Goal: Task Accomplishment & Management: Use online tool/utility

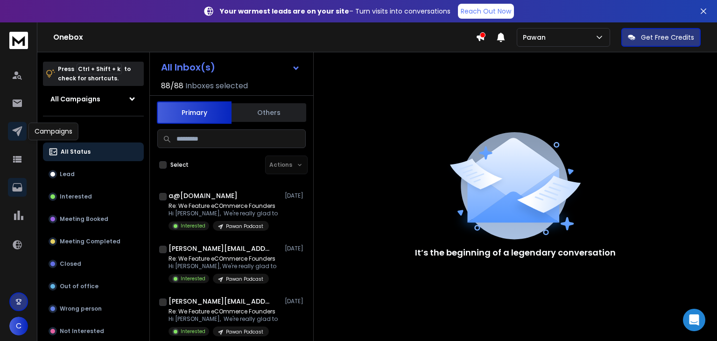
click at [24, 128] on link at bounding box center [17, 131] width 19 height 19
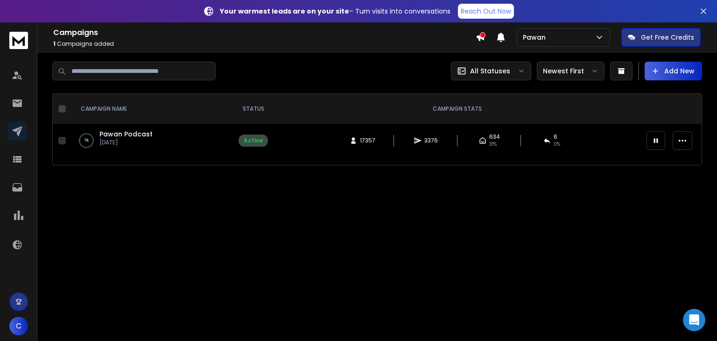
click at [134, 138] on link "Pawan Podcast" at bounding box center [125, 133] width 53 height 9
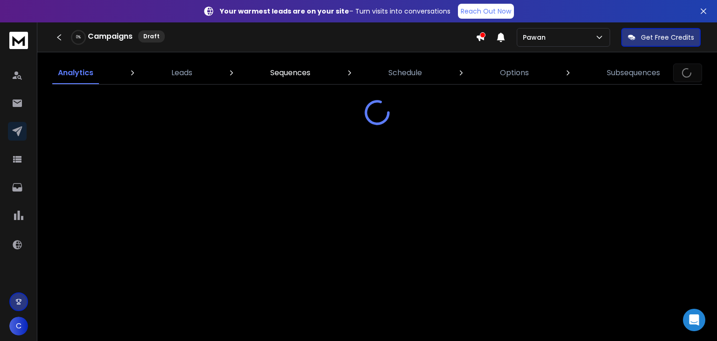
click at [282, 70] on p "Sequences" at bounding box center [290, 72] width 40 height 11
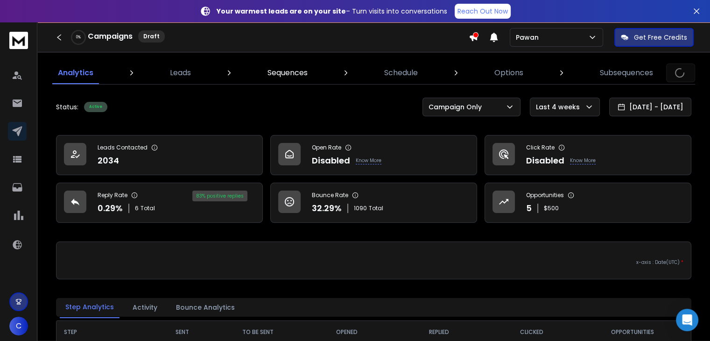
click at [282, 70] on p "Sequences" at bounding box center [288, 72] width 40 height 11
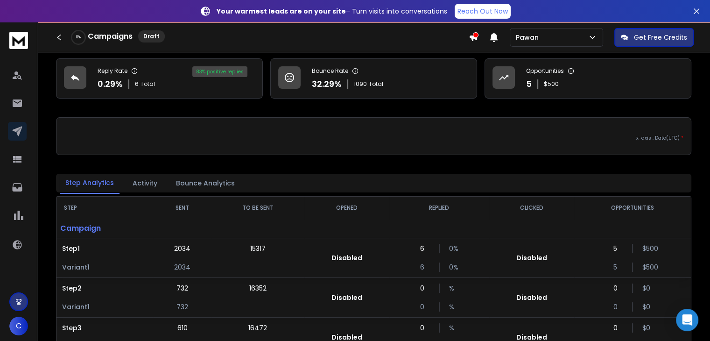
scroll to position [126, 0]
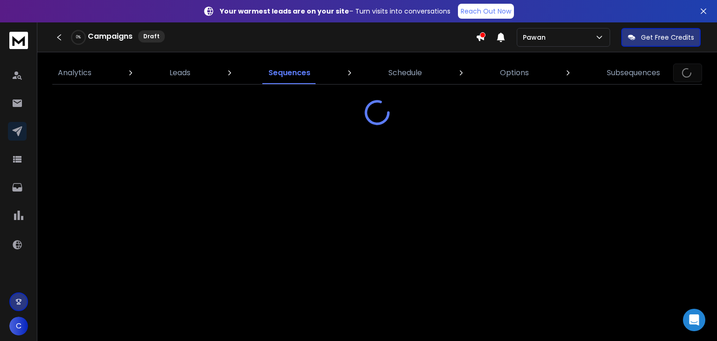
drag, startPoint x: 713, startPoint y: 106, endPoint x: 717, endPoint y: 215, distance: 109.3
click at [717, 215] on html "Your warmest leads are on your site – Turn visits into conversations Reach Out …" at bounding box center [358, 170] width 717 height 341
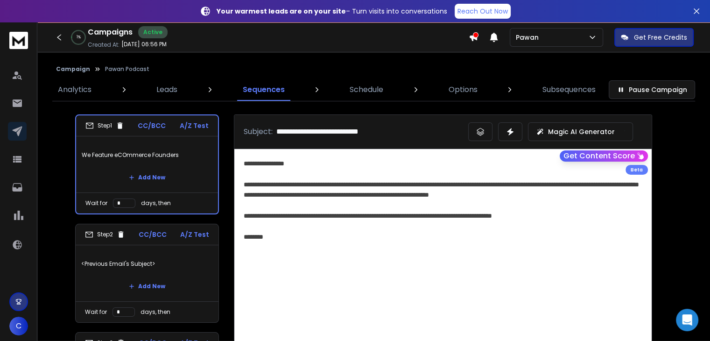
click at [162, 260] on p "<Previous Email's Subject>" at bounding box center [147, 264] width 132 height 26
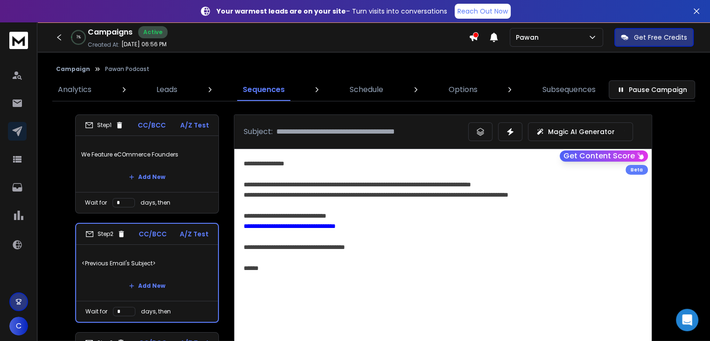
click at [434, 232] on div "**********" at bounding box center [443, 253] width 399 height 42
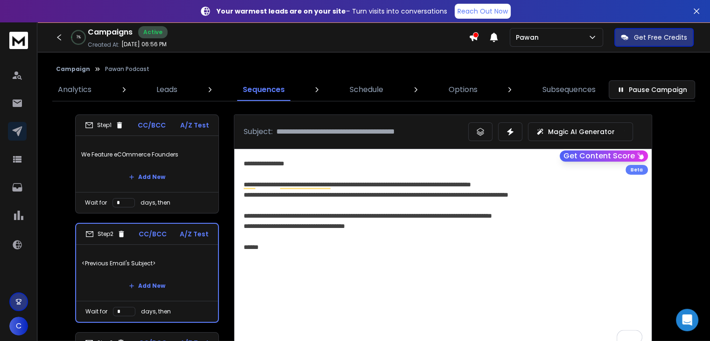
click at [342, 216] on span "**********" at bounding box center [368, 215] width 248 height 7
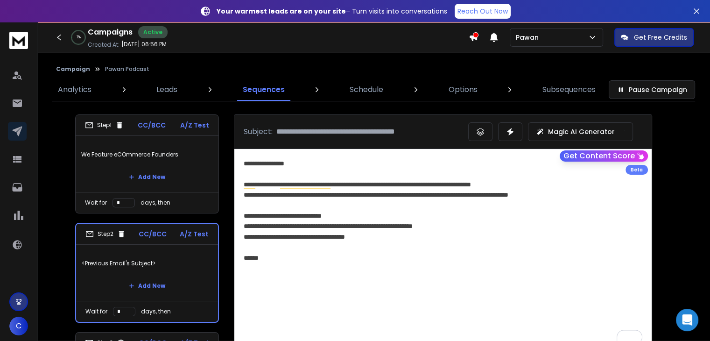
click at [492, 227] on div "**********" at bounding box center [443, 242] width 399 height 42
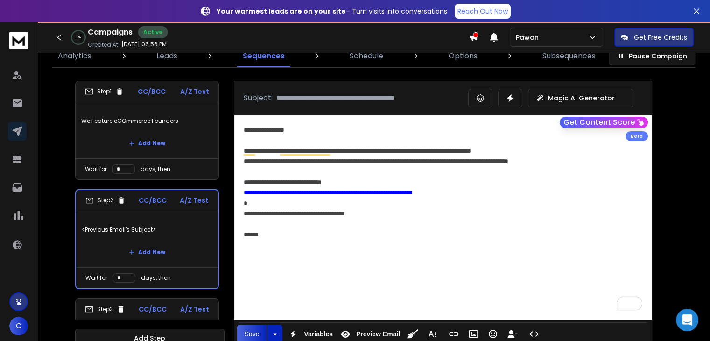
scroll to position [53, 0]
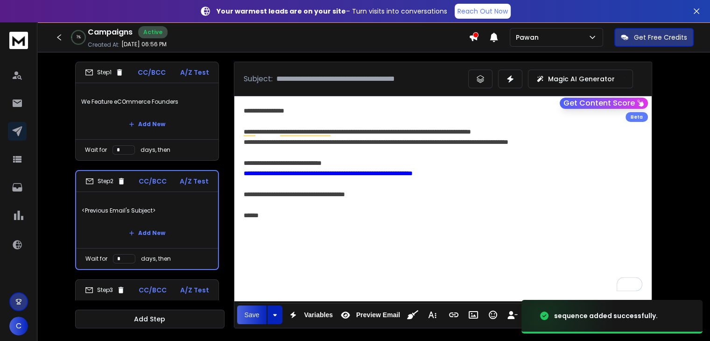
click at [200, 230] on div "Add New" at bounding box center [147, 233] width 131 height 19
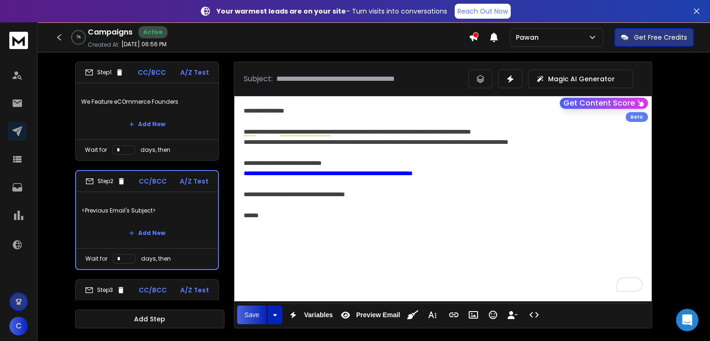
click at [144, 108] on p "We Feature eCOmmerce Founders" at bounding box center [147, 102] width 132 height 26
type input "**********"
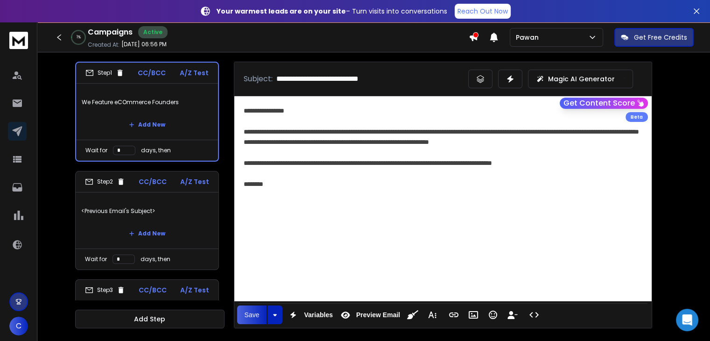
click at [125, 220] on p "<Previous Email's Subject>" at bounding box center [147, 211] width 132 height 26
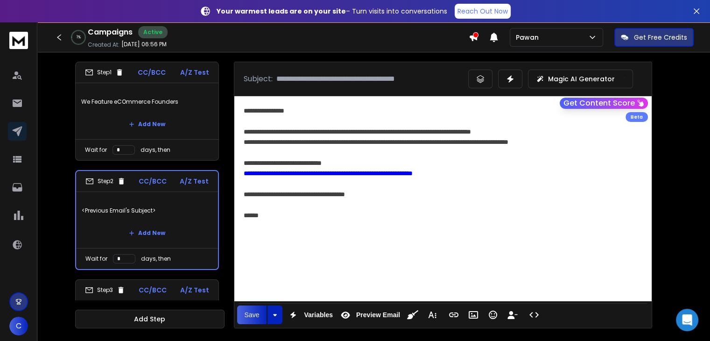
click at [109, 294] on div "Step 3 CC/BCC A/Z Test" at bounding box center [147, 290] width 143 height 21
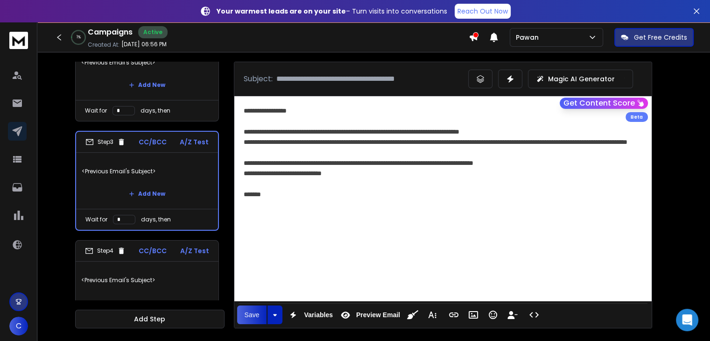
scroll to position [149, 0]
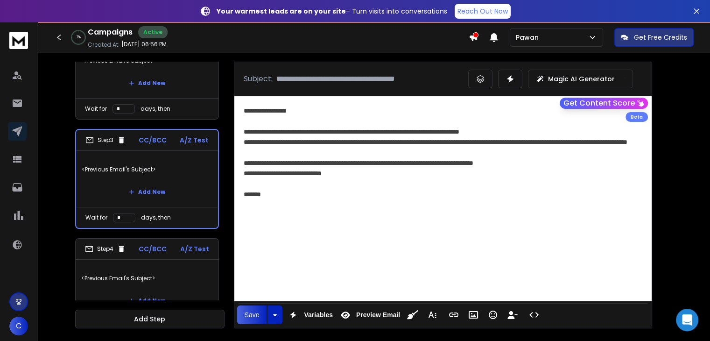
click at [109, 294] on div "Add New" at bounding box center [147, 300] width 132 height 19
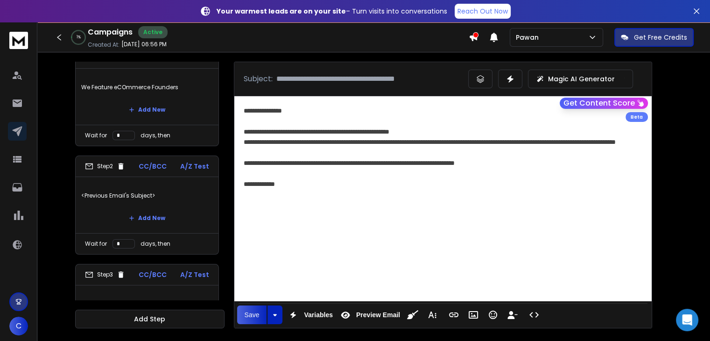
scroll to position [0, 0]
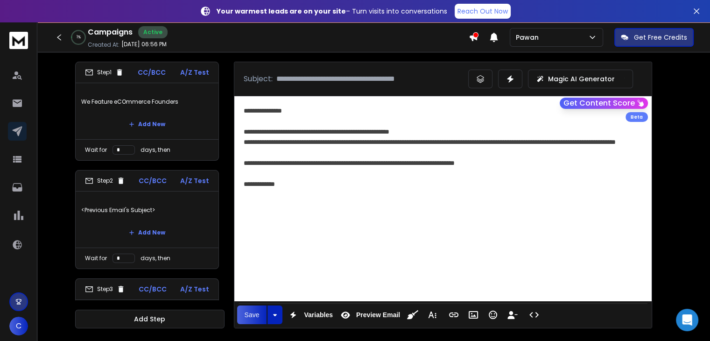
click at [106, 226] on div "Add New" at bounding box center [147, 232] width 132 height 19
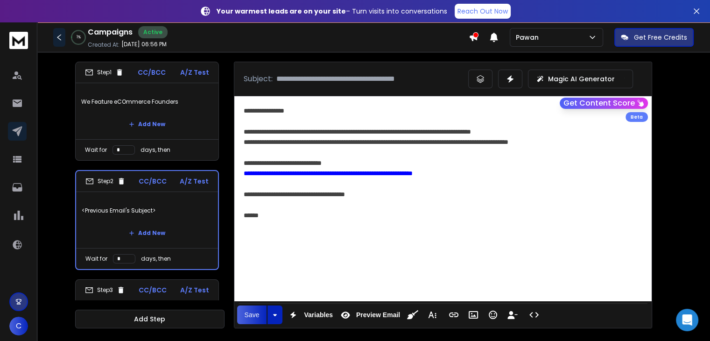
click at [64, 38] on button at bounding box center [59, 37] width 12 height 19
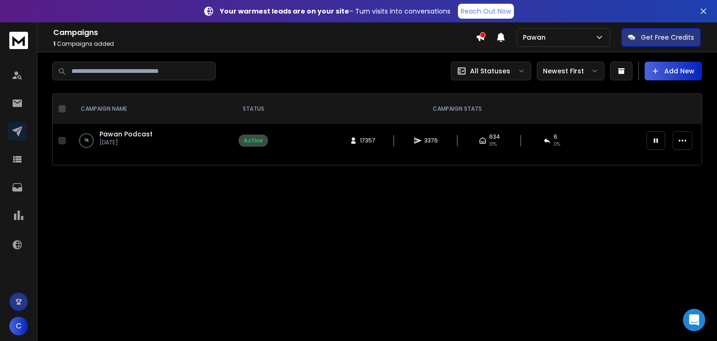
click at [123, 133] on span "Pawan Podcast" at bounding box center [125, 133] width 53 height 9
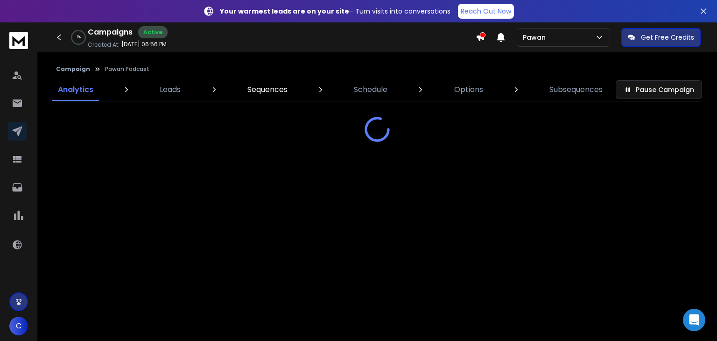
click at [280, 87] on p "Sequences" at bounding box center [267, 89] width 40 height 11
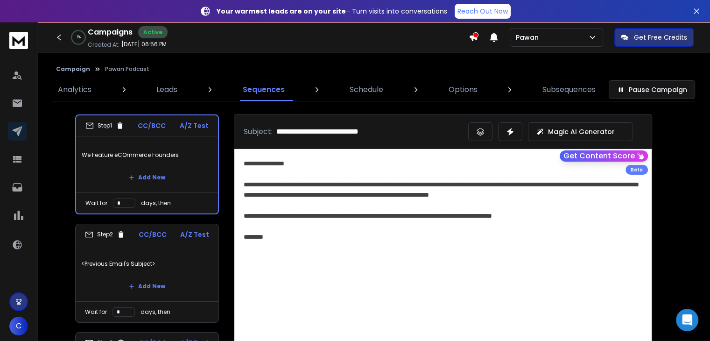
click at [159, 264] on p "<Previous Email's Subject>" at bounding box center [147, 264] width 132 height 26
